Goal: Task Accomplishment & Management: Manage account settings

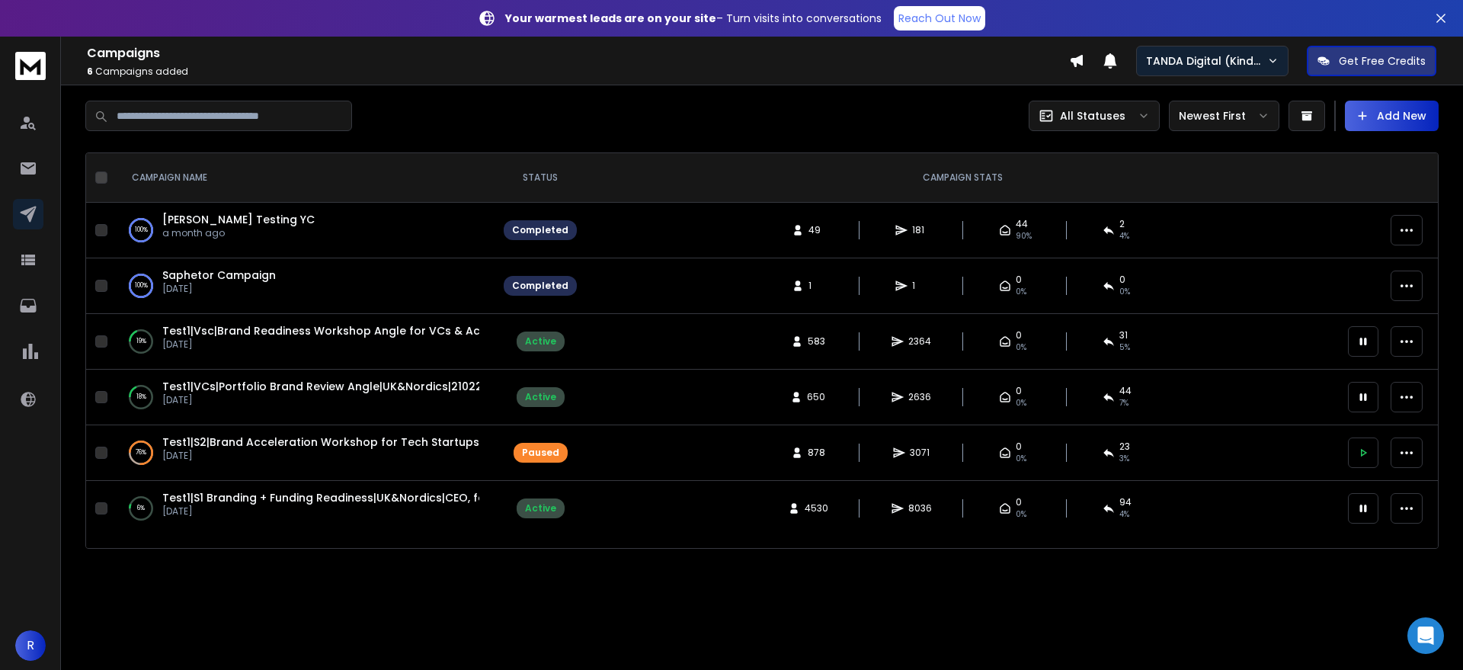
click at [1219, 53] on p "TANDA Digital (Kind Studio)" at bounding box center [1206, 60] width 121 height 15
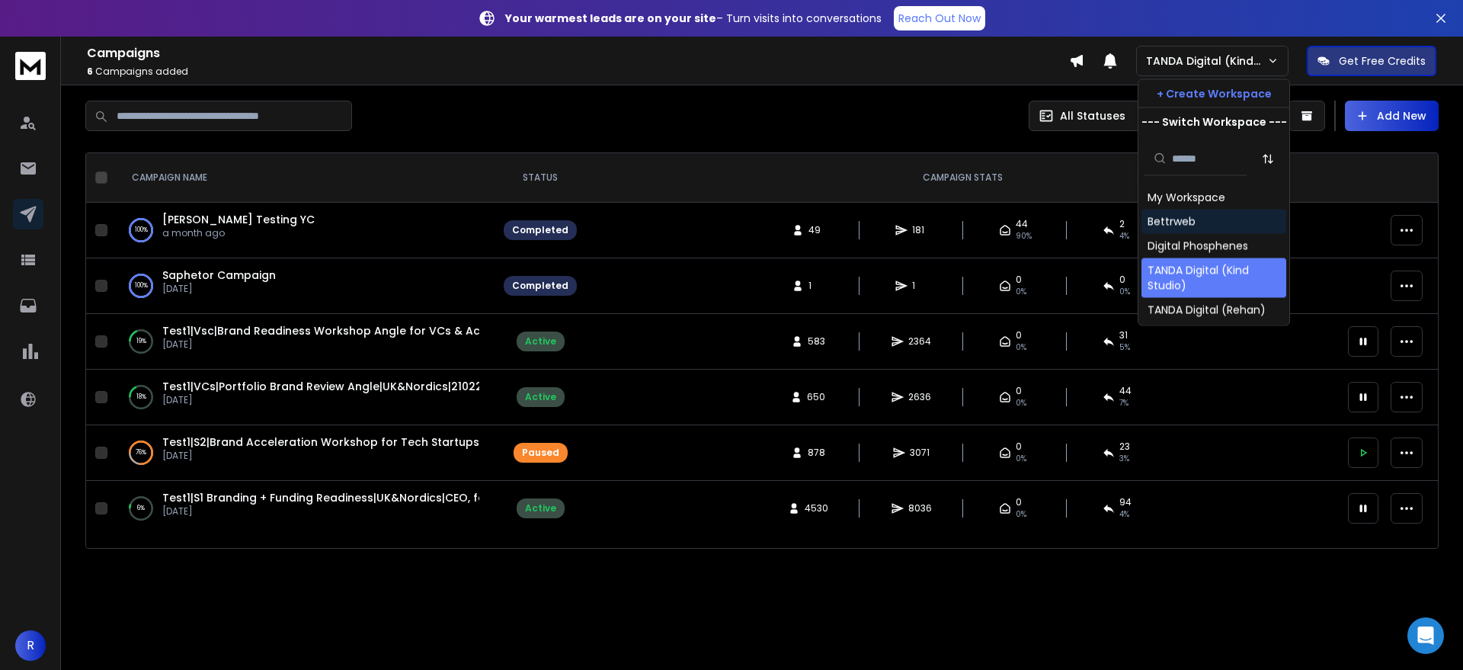
click at [1220, 219] on div "Bettrweb" at bounding box center [1213, 222] width 145 height 24
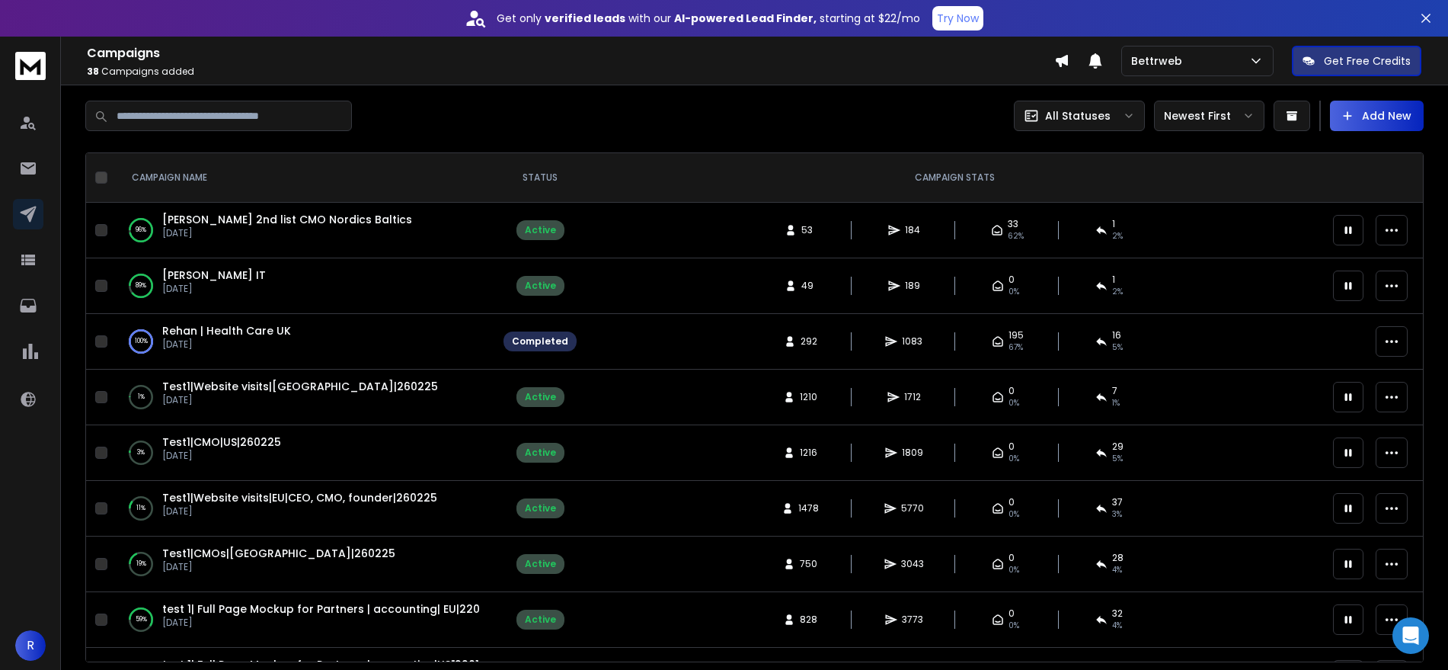
click at [862, 85] on div "Campaigns 38 Campaigns added Bettrweb Get Free Credits" at bounding box center [724, 61] width 1448 height 49
click at [1228, 57] on div "Bettrweb" at bounding box center [1197, 60] width 133 height 15
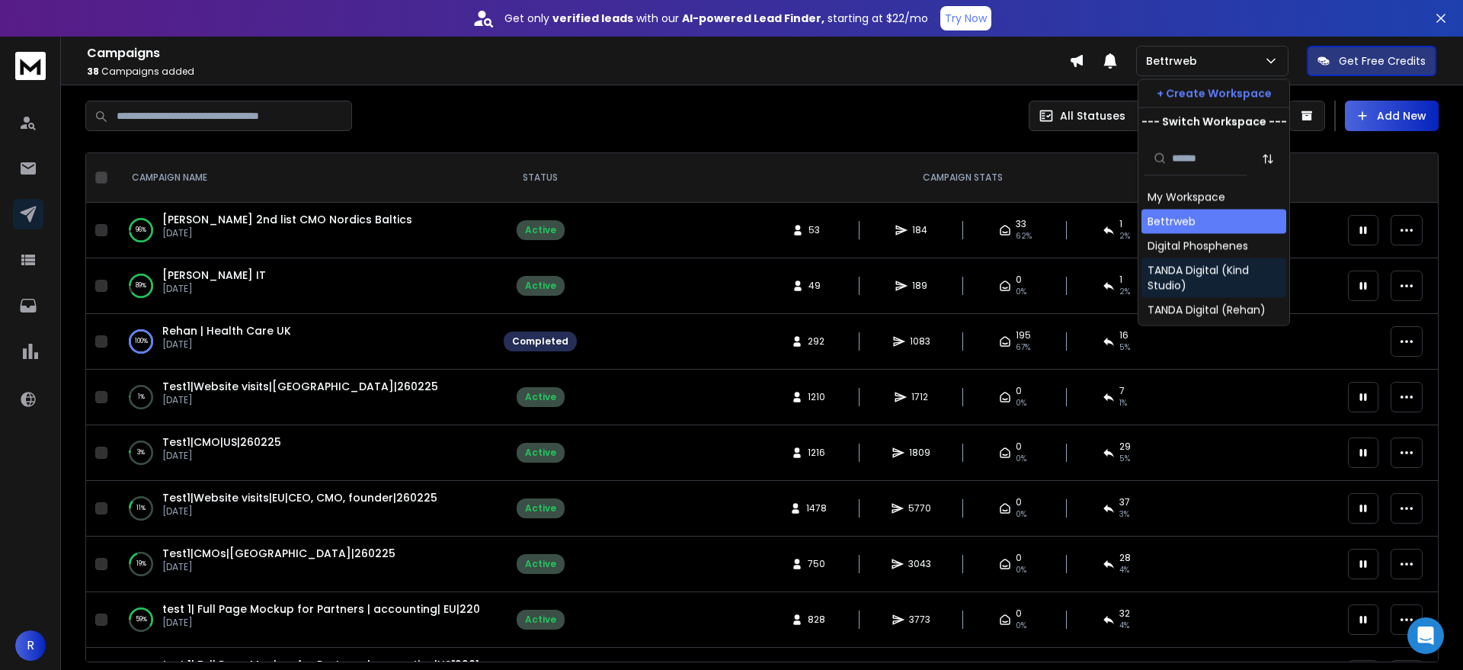
click at [1220, 271] on div "TANDA Digital (Kind Studio)" at bounding box center [1213, 278] width 133 height 30
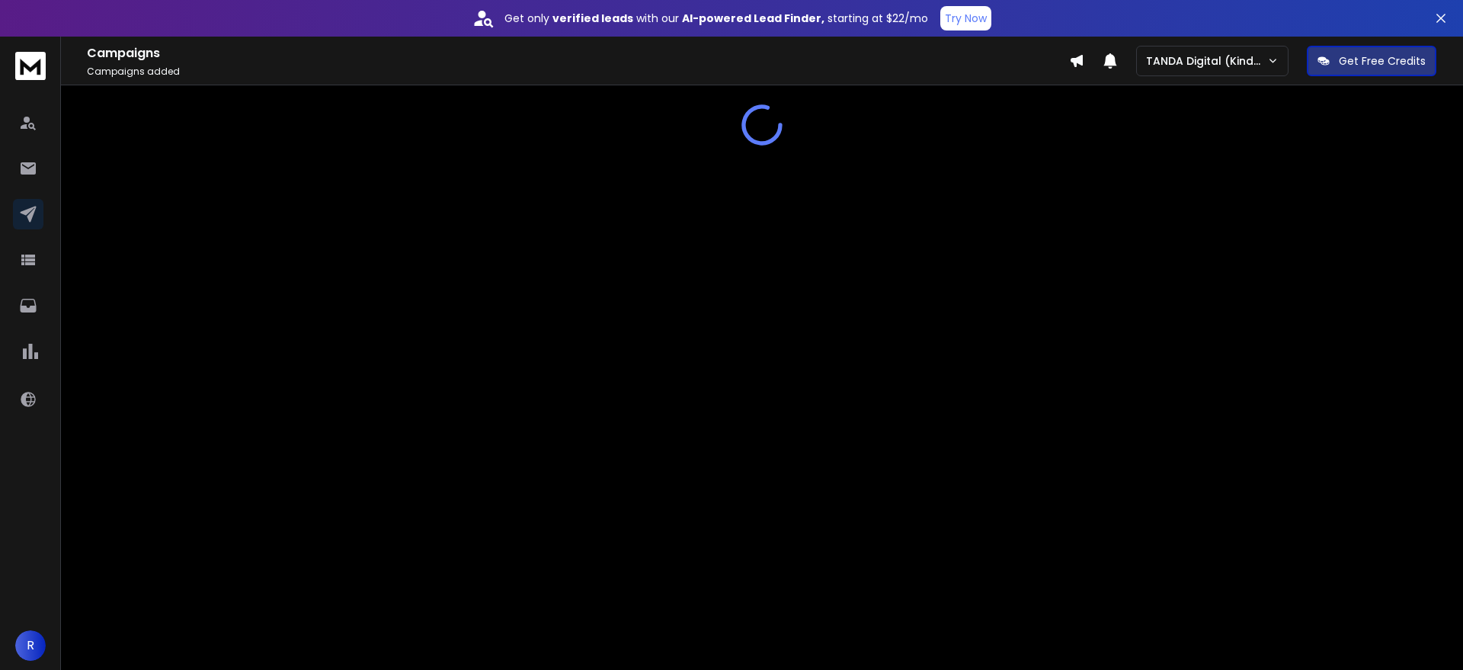
click at [1196, 59] on p "TANDA Digital (Kind Studio)" at bounding box center [1206, 60] width 121 height 15
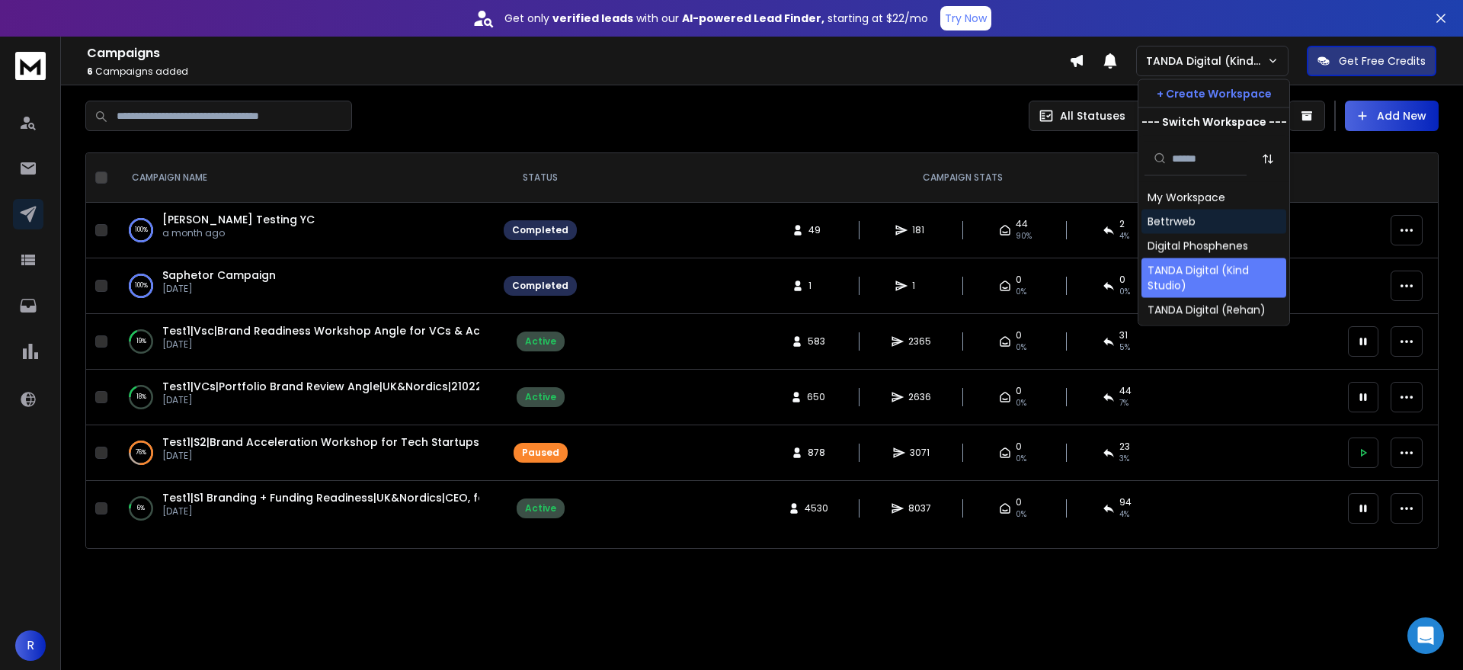
click at [1211, 219] on div "Bettrweb" at bounding box center [1213, 222] width 145 height 24
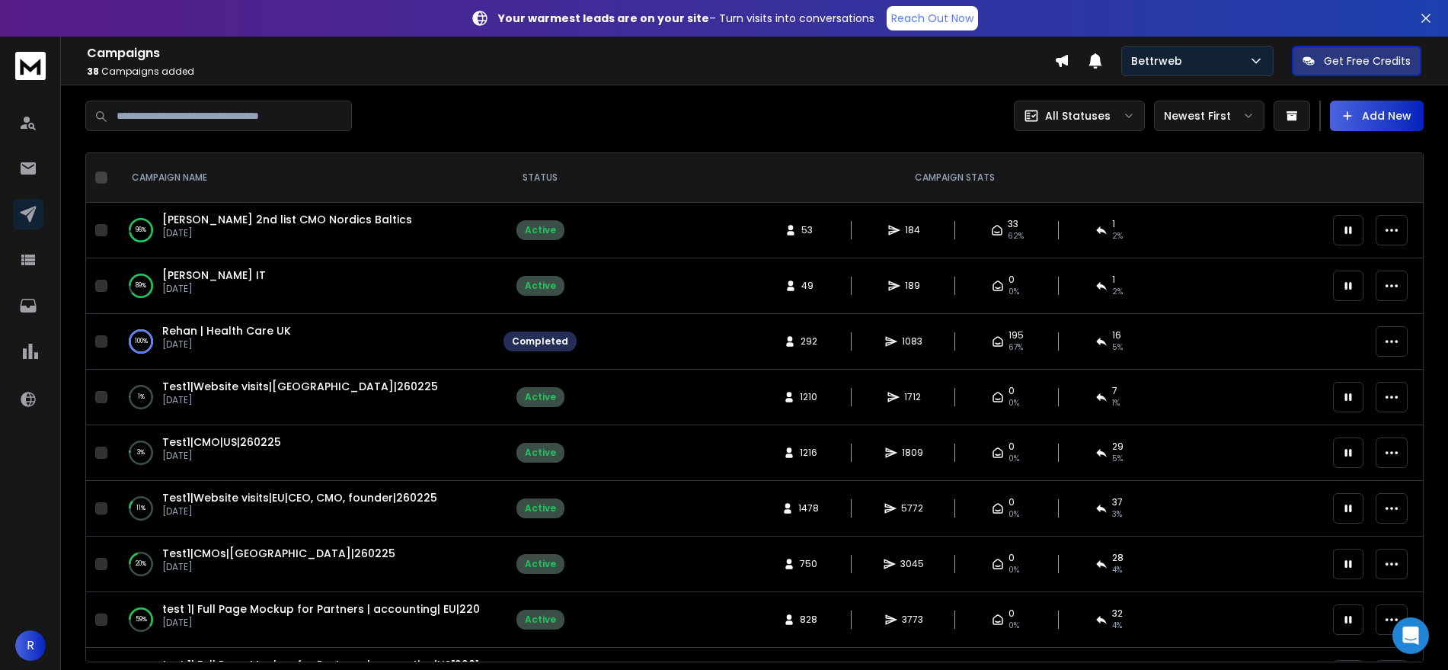
click at [1246, 69] on button "Bettrweb" at bounding box center [1197, 61] width 152 height 30
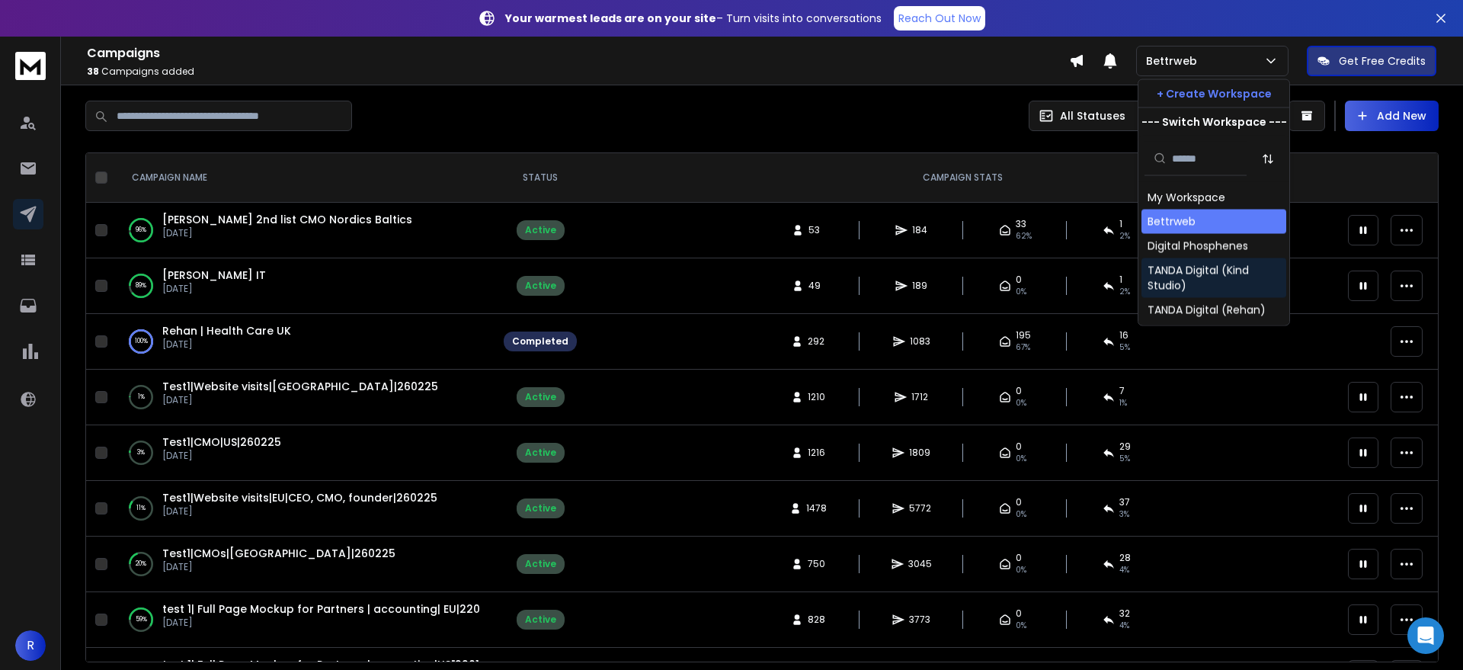
click at [1214, 269] on div "TANDA Digital (Kind Studio)" at bounding box center [1213, 278] width 133 height 30
